Goal: Task Accomplishment & Management: Manage account settings

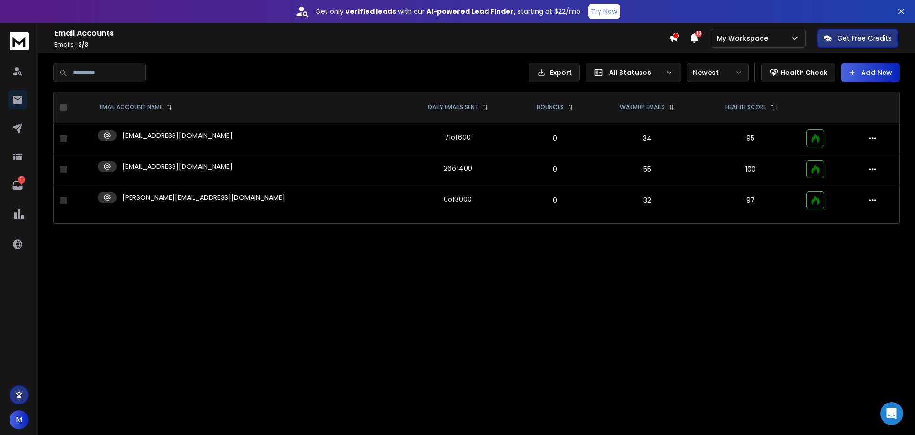
click at [250, 264] on div "Get only verified leads with our AI-powered Lead Finder, starting at $22/mo Try…" at bounding box center [457, 217] width 915 height 435
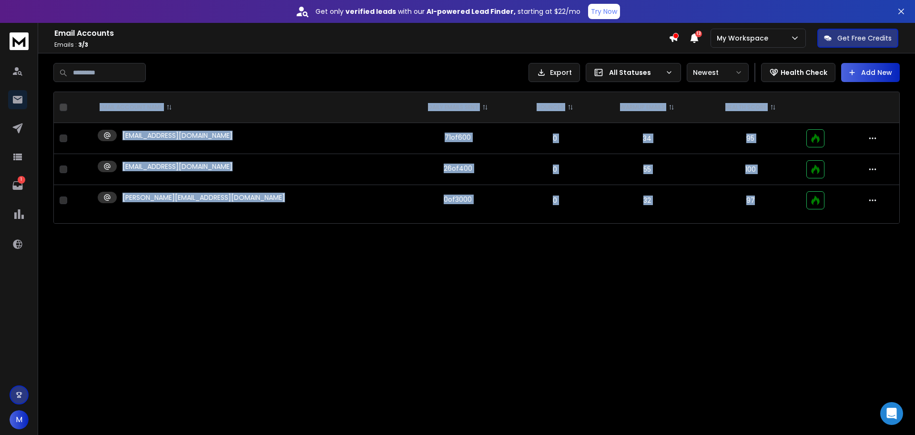
click at [250, 264] on div "Get only verified leads with our AI-powered Lead Finder, starting at $22/mo Try…" at bounding box center [457, 217] width 915 height 435
click at [251, 264] on div "Get only verified leads with our AI-powered Lead Finder, starting at $22/mo Try…" at bounding box center [457, 217] width 915 height 435
click at [250, 266] on div "Get only verified leads with our AI-powered Lead Finder, starting at $22/mo Try…" at bounding box center [457, 217] width 915 height 435
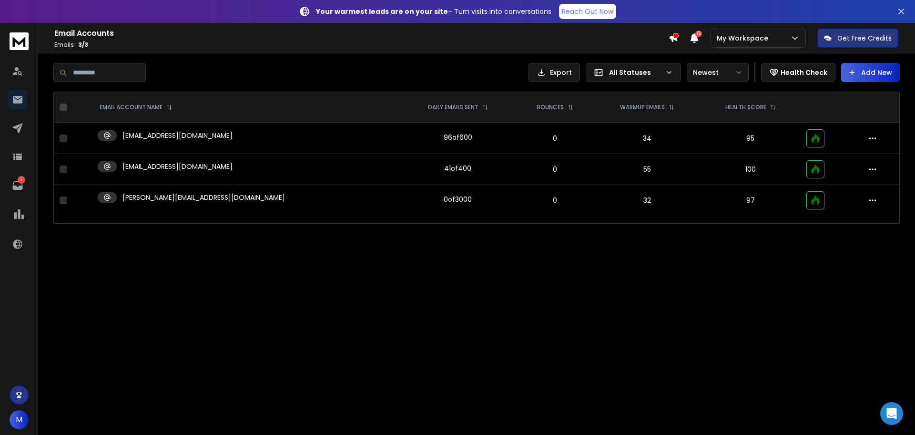
click at [248, 258] on div "Your warmest leads are on your site – Turn visits into conversations Reach Out …" at bounding box center [457, 217] width 915 height 435
click at [811, 138] on icon at bounding box center [815, 138] width 8 height 10
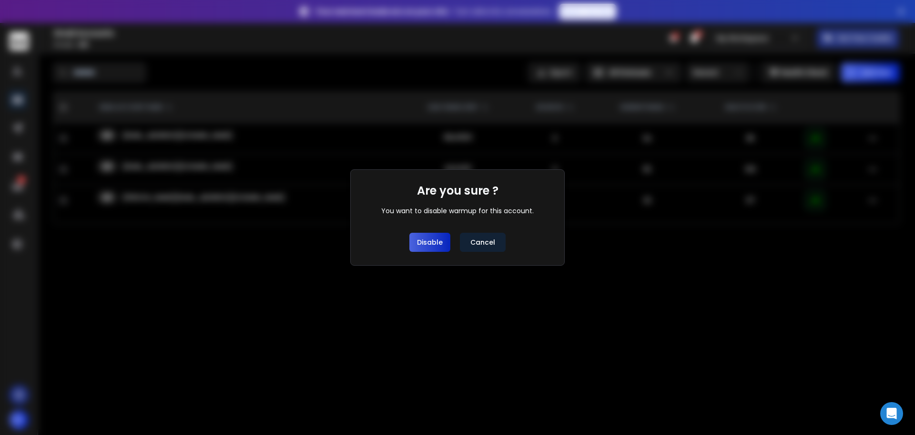
click at [489, 245] on button "Cancel" at bounding box center [483, 242] width 46 height 19
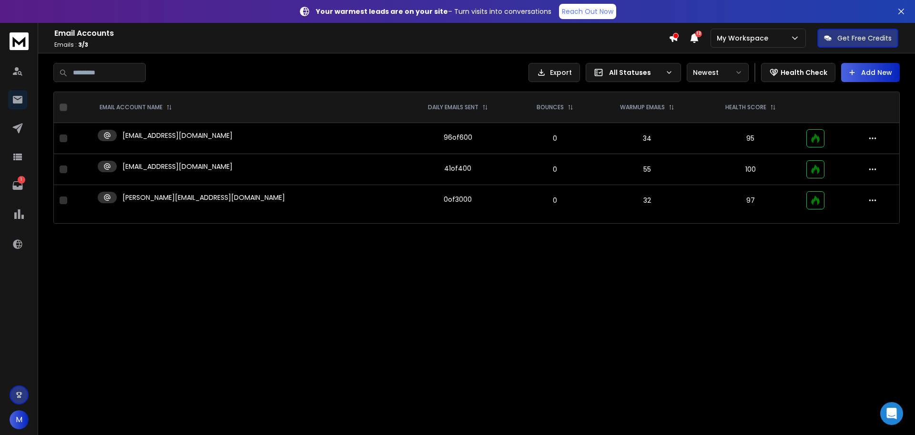
drag, startPoint x: 655, startPoint y: 349, endPoint x: 652, endPoint y: 345, distance: 5.1
click at [655, 348] on div "Your warmest leads are on your site – Turn visits into conversations Reach Out …" at bounding box center [457, 217] width 915 height 435
